Goal: Task Accomplishment & Management: Use online tool/utility

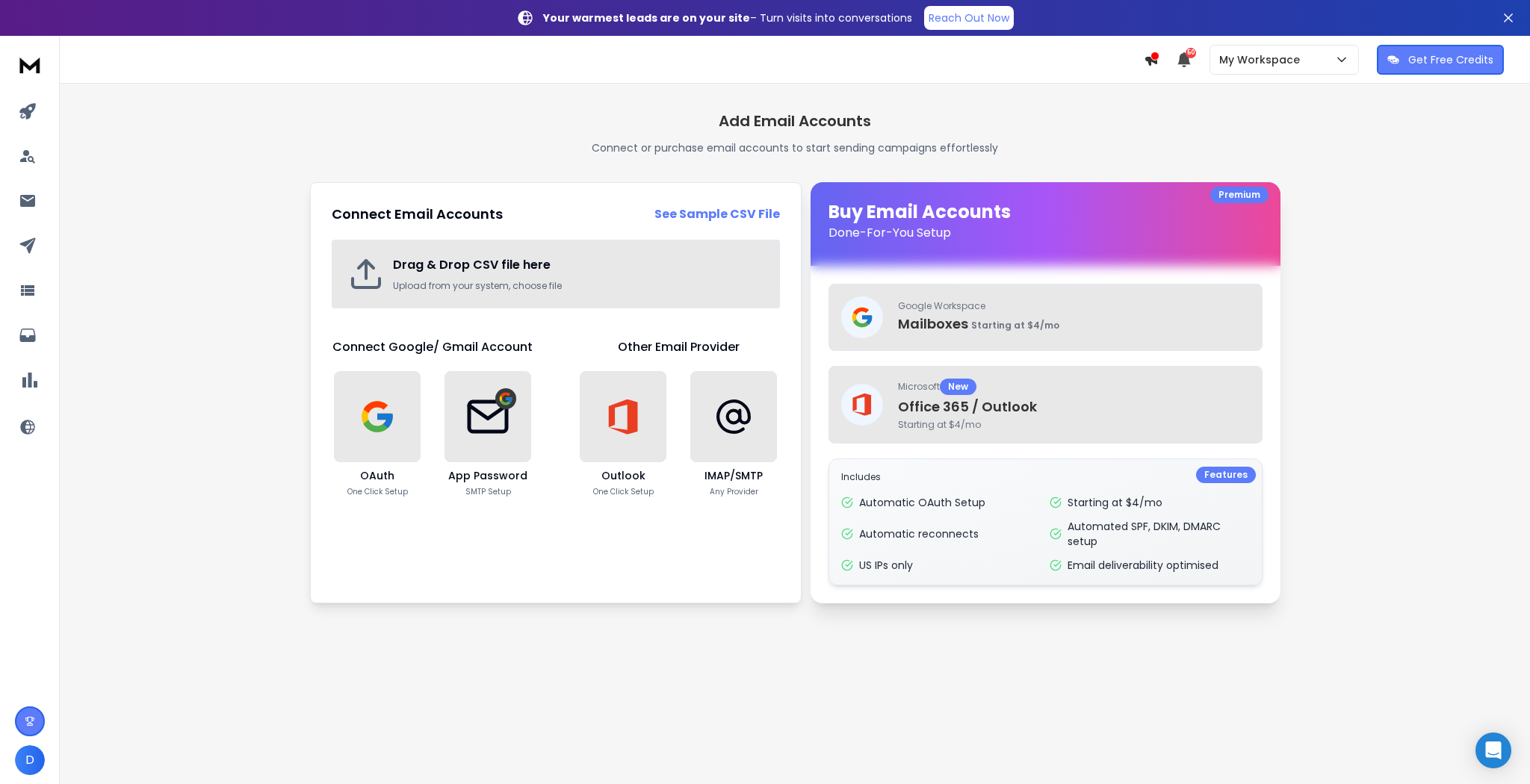
click at [651, 443] on div at bounding box center [624, 417] width 87 height 91
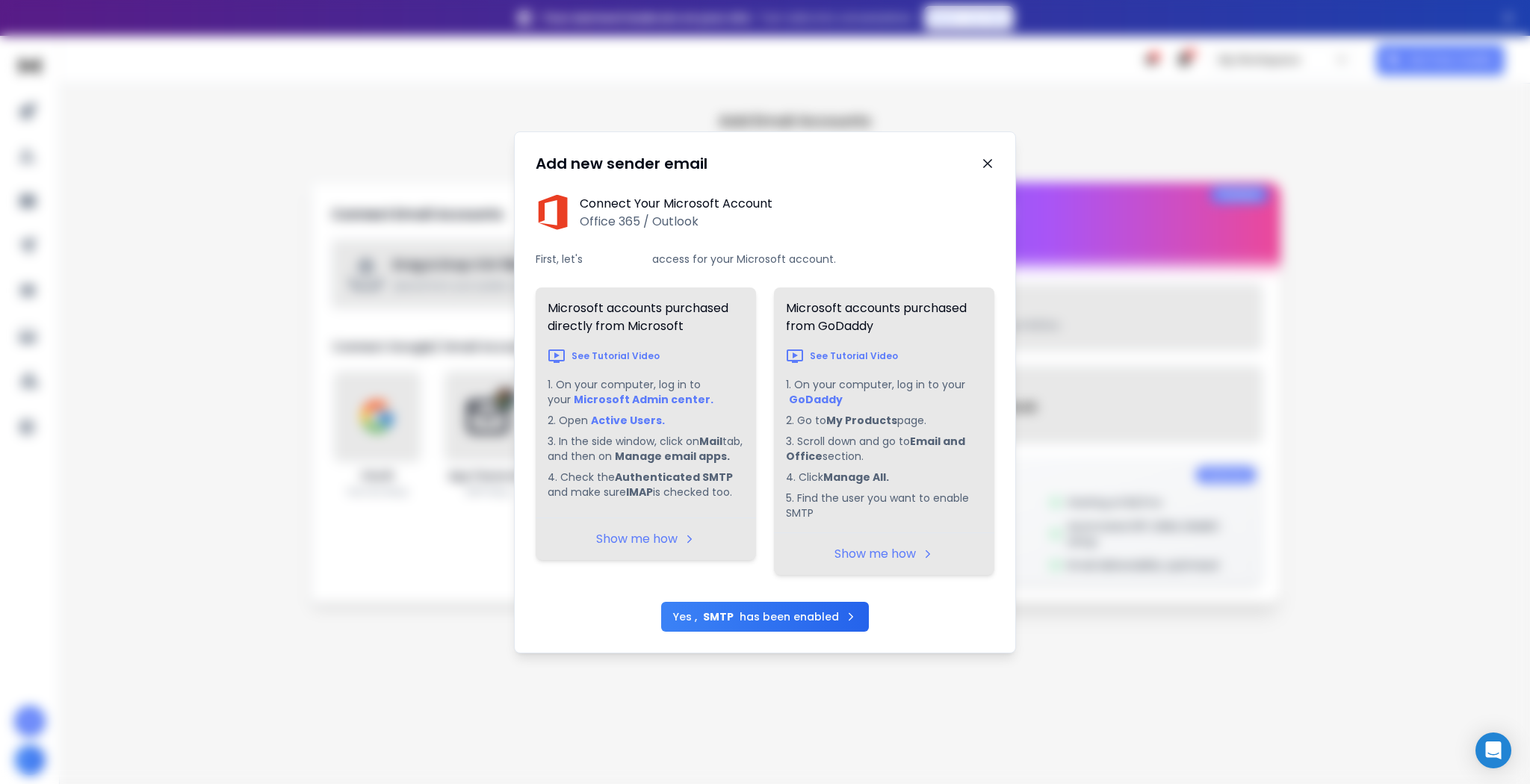
click at [772, 632] on div "Add new sender email Connect Your Microsoft Account Office 365 / Outlook First,…" at bounding box center [765, 392] width 502 height 522
click at [772, 619] on button "Yes , SMTP has been enabled" at bounding box center [765, 617] width 208 height 30
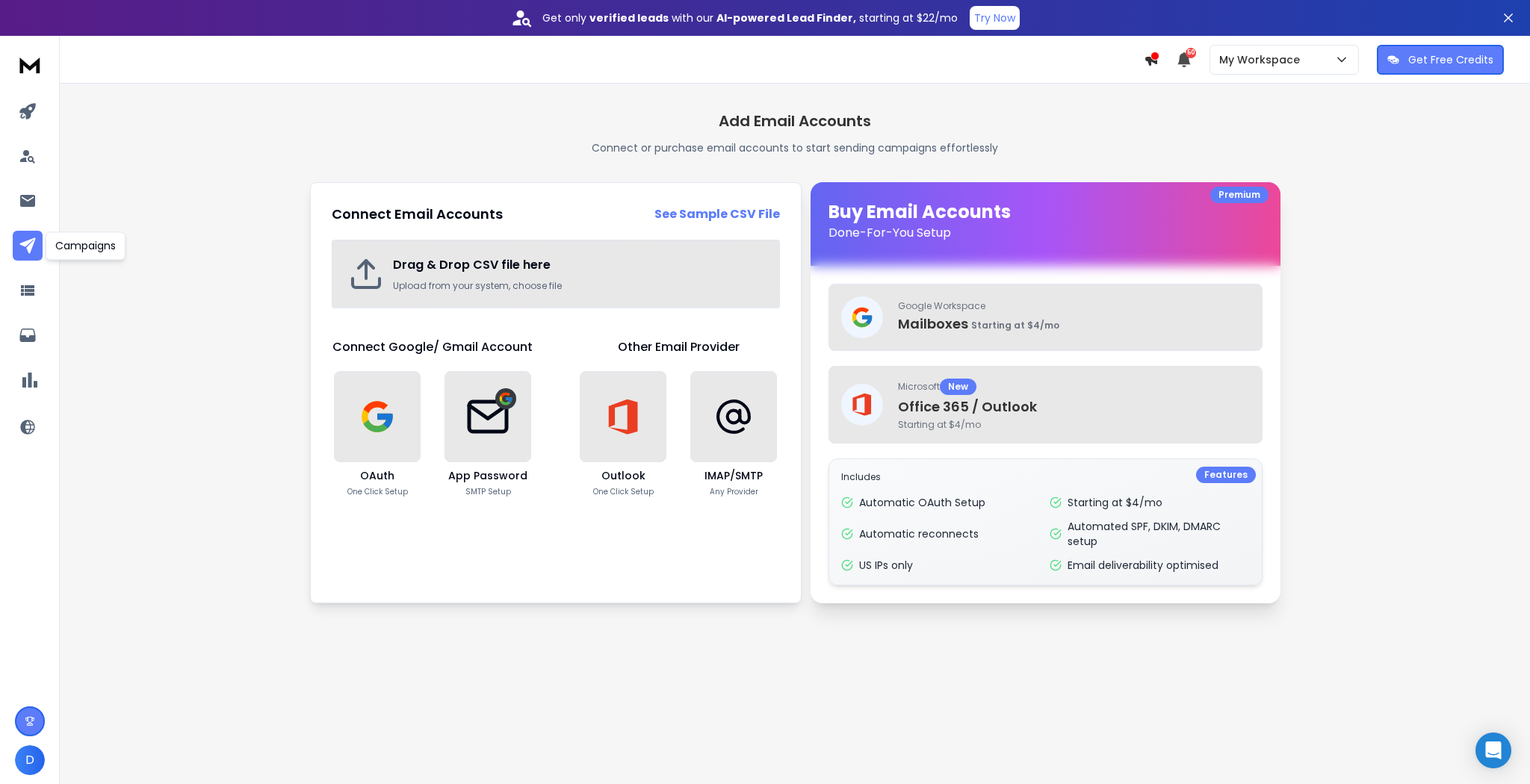
click at [30, 240] on icon at bounding box center [28, 245] width 16 height 16
